Goal: Navigation & Orientation: Find specific page/section

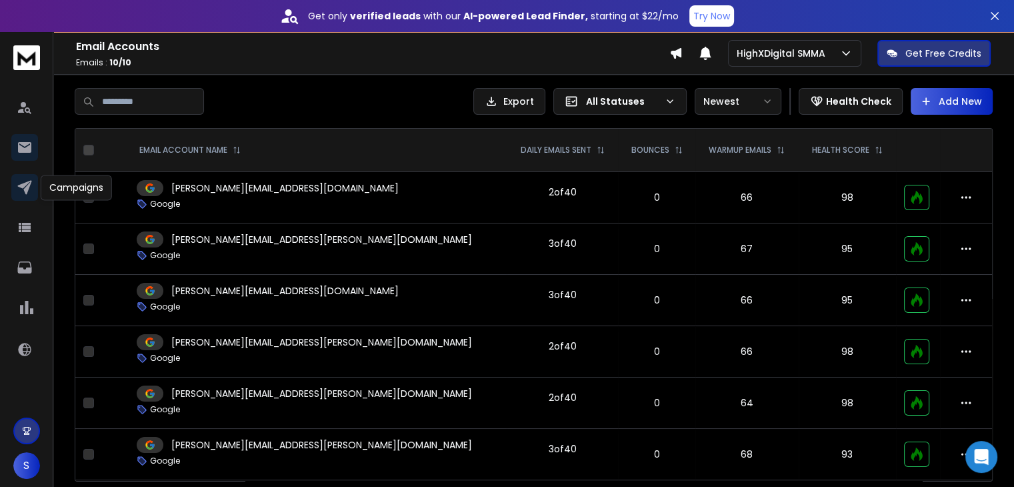
click at [25, 177] on link at bounding box center [24, 187] width 27 height 27
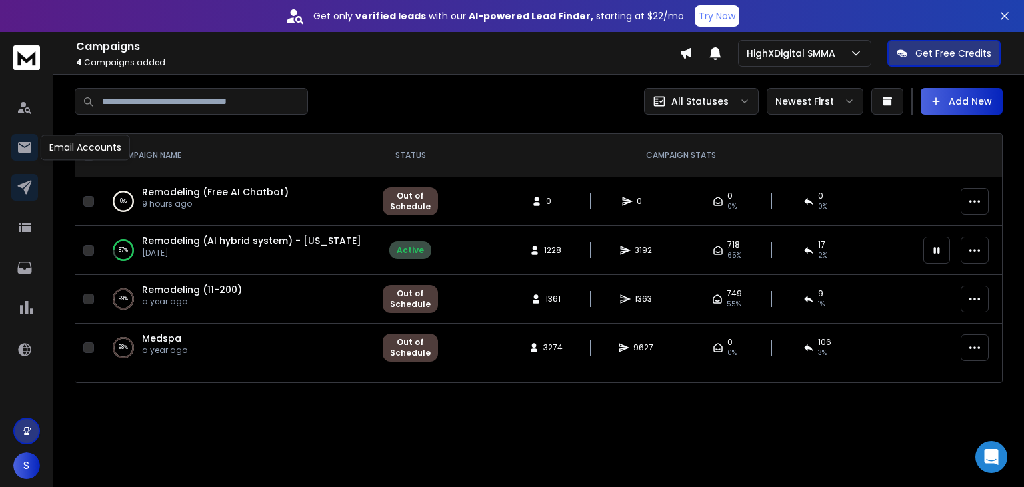
click at [25, 142] on icon at bounding box center [24, 147] width 13 height 11
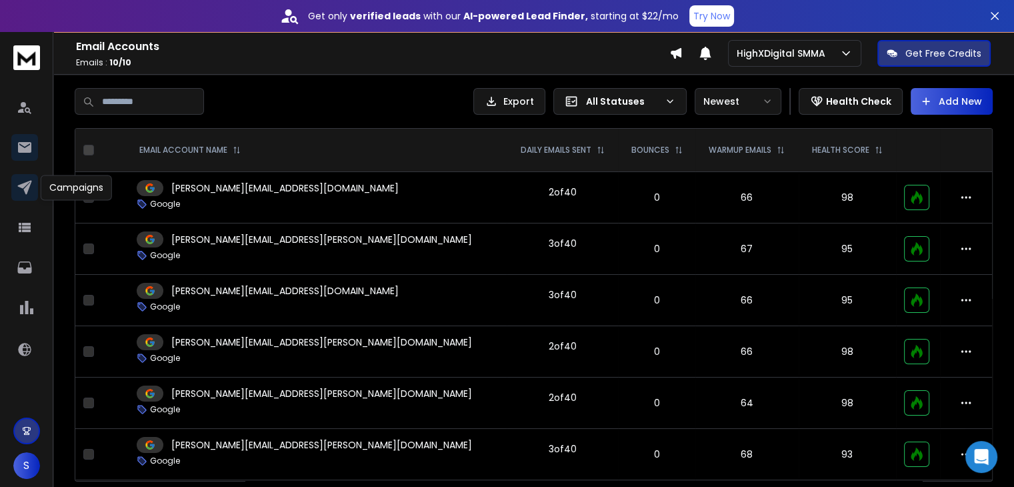
click at [24, 187] on icon at bounding box center [25, 187] width 16 height 16
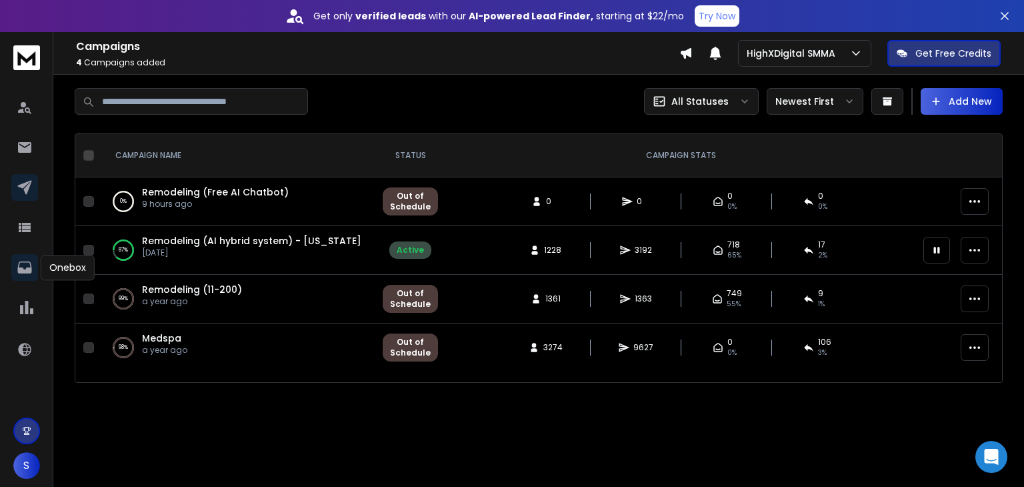
click at [25, 268] on icon at bounding box center [25, 267] width 16 height 16
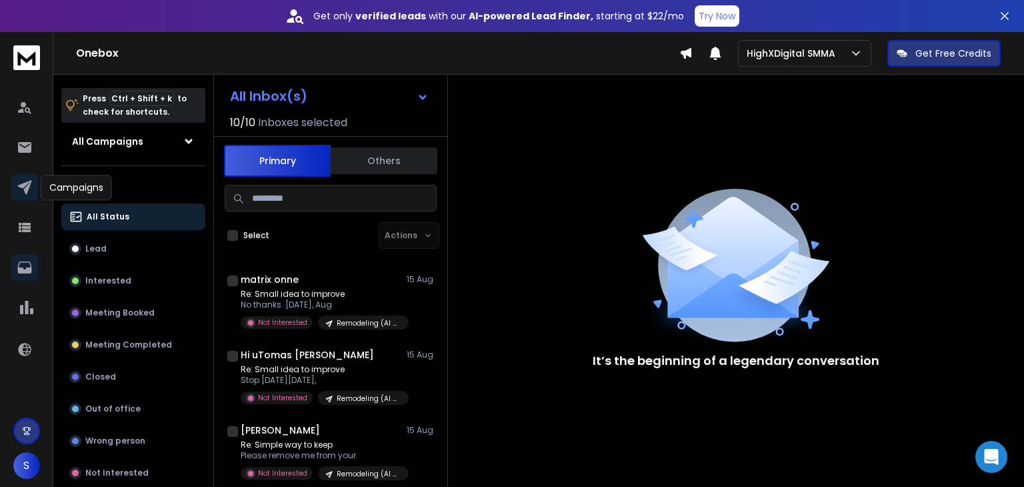
click at [21, 180] on icon at bounding box center [25, 187] width 16 height 16
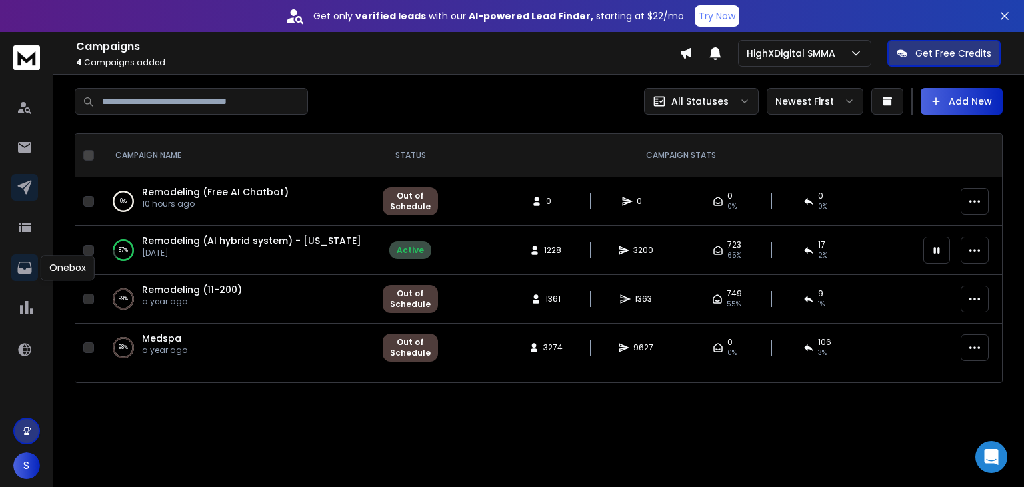
click at [28, 265] on icon at bounding box center [25, 267] width 16 height 16
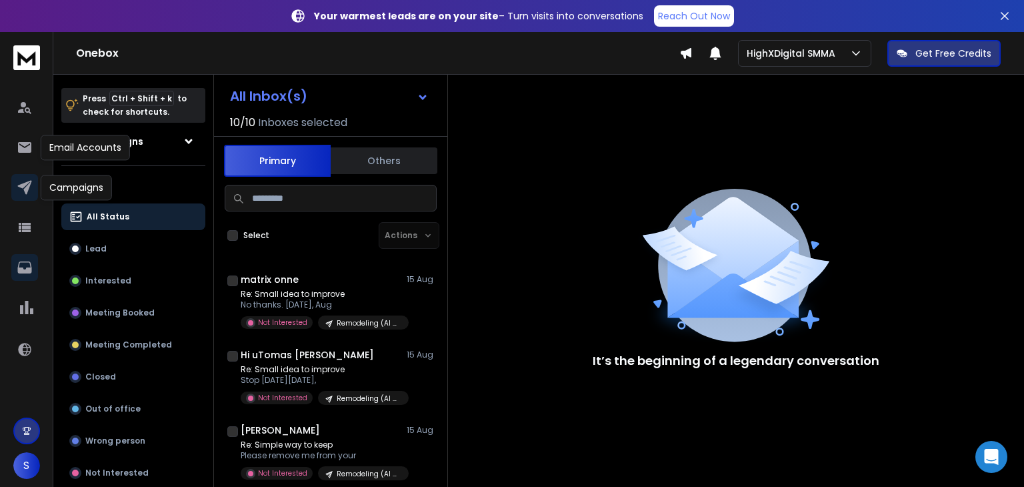
click at [27, 181] on icon at bounding box center [25, 187] width 16 height 16
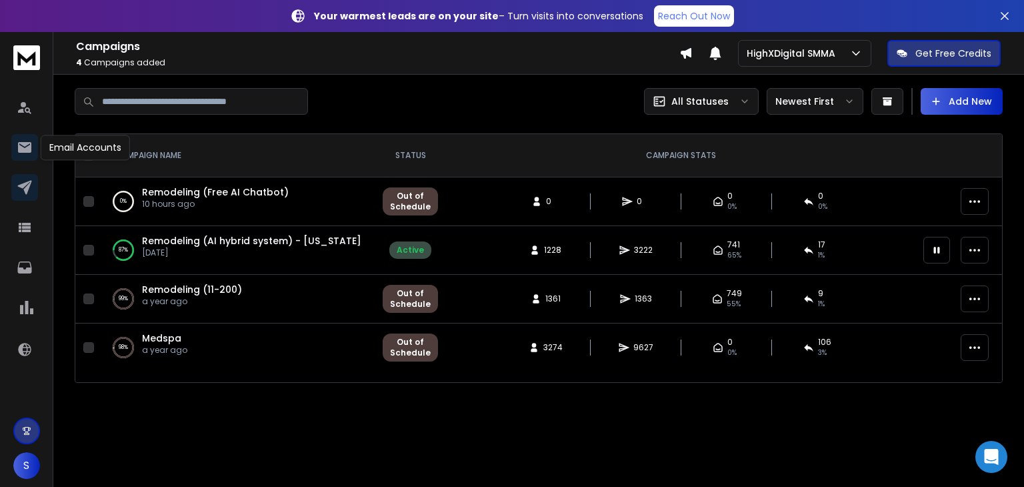
click at [11, 144] on link at bounding box center [24, 147] width 27 height 27
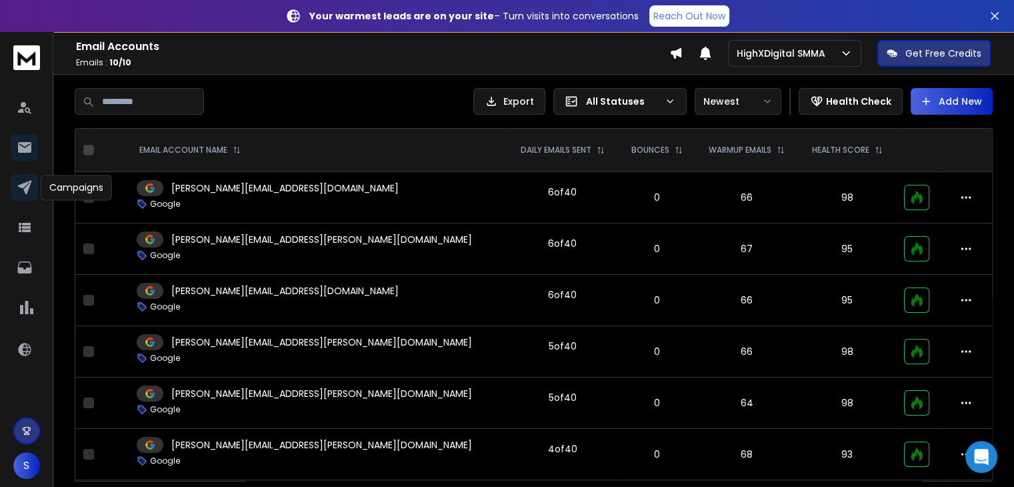
click at [28, 181] on icon at bounding box center [25, 187] width 16 height 16
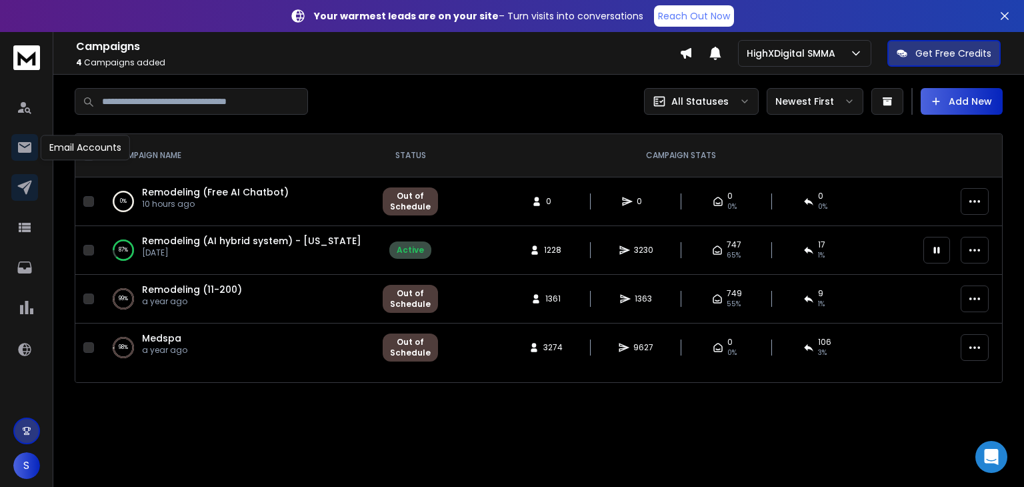
click at [32, 144] on link at bounding box center [24, 147] width 27 height 27
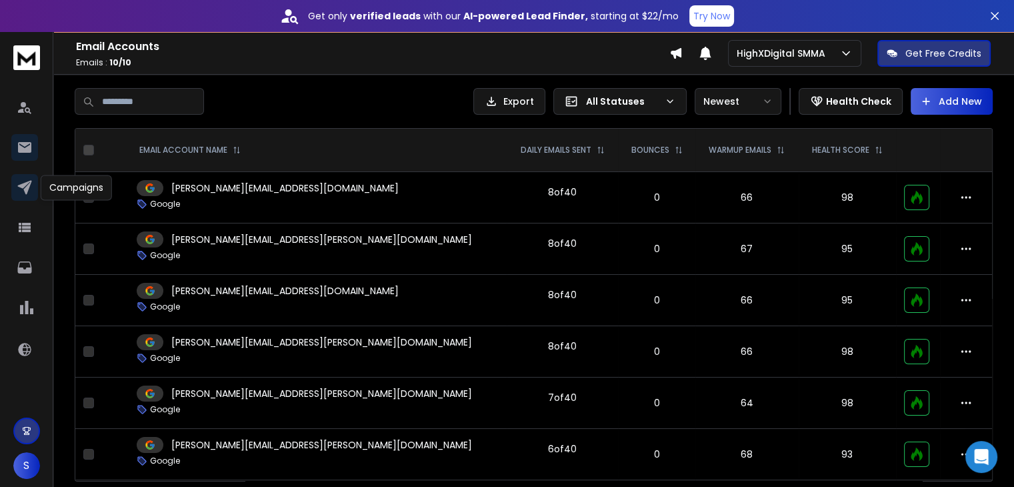
click at [18, 185] on icon at bounding box center [24, 187] width 14 height 14
